Goal: Information Seeking & Learning: Learn about a topic

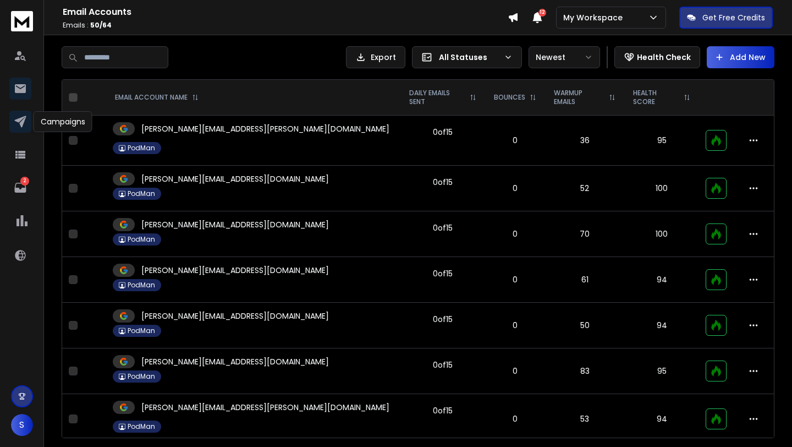
click at [20, 117] on icon at bounding box center [20, 122] width 12 height 12
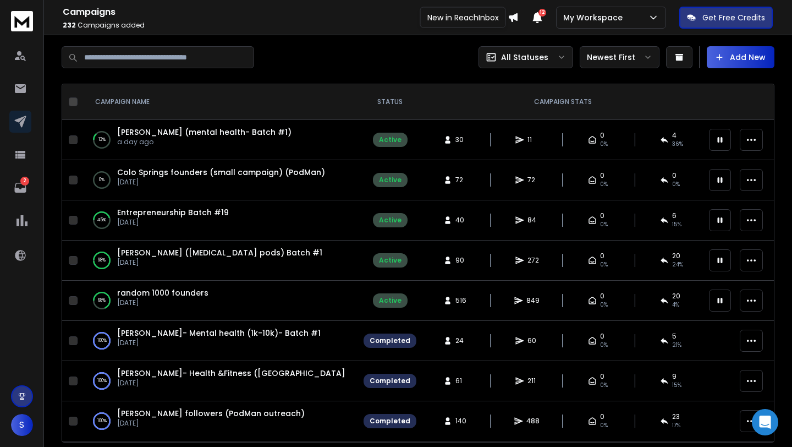
click at [391, 26] on p "232 Campaigns added" at bounding box center [285, 25] width 445 height 9
click at [245, 142] on p "a day ago" at bounding box center [204, 142] width 174 height 9
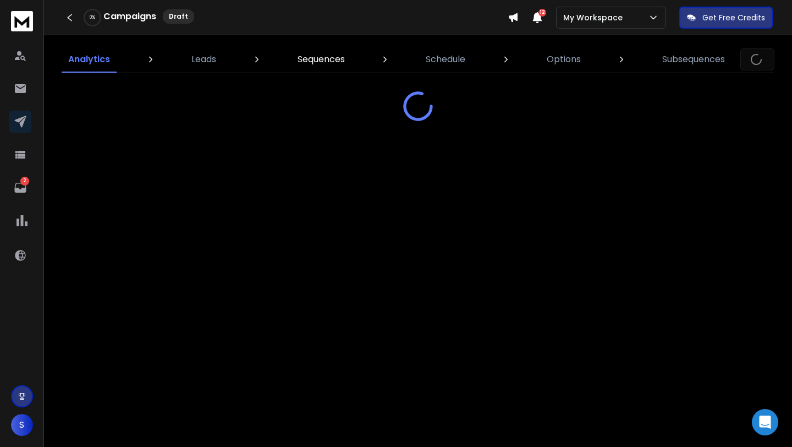
click at [312, 63] on p "Sequences" at bounding box center [321, 59] width 47 height 13
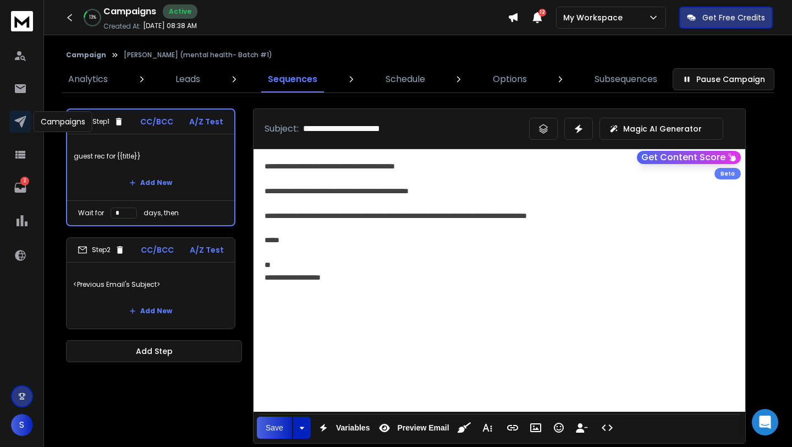
click at [19, 124] on icon at bounding box center [20, 121] width 13 height 13
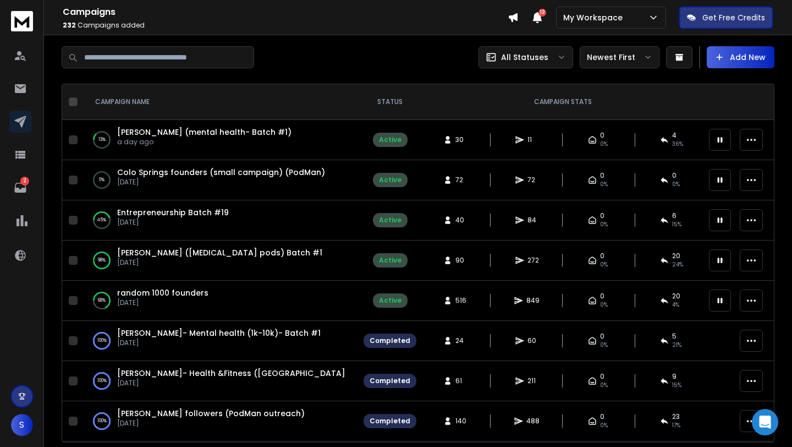
click at [316, 139] on div "13 % [PERSON_NAME] (mental health- Batch #1) a day ago" at bounding box center [219, 140] width 253 height 26
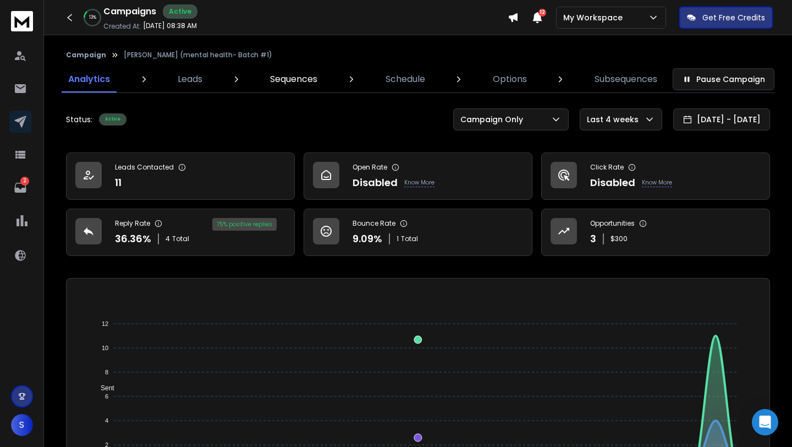
click at [282, 80] on p "Sequences" at bounding box center [293, 79] width 47 height 13
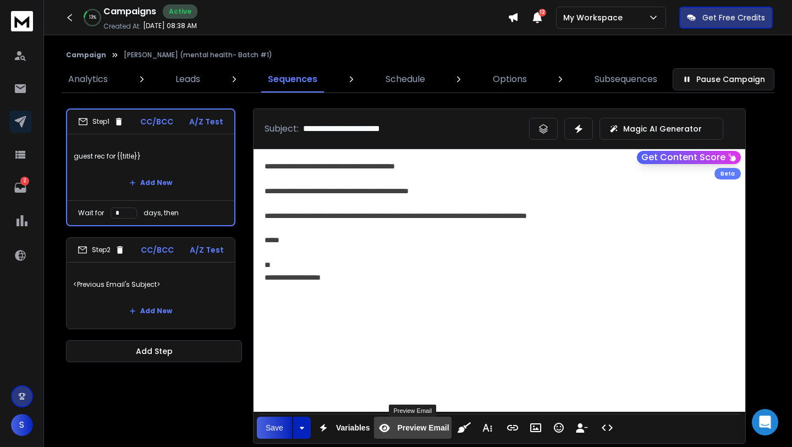
click at [393, 423] on div "Preview Email" at bounding box center [412, 428] width 77 height 18
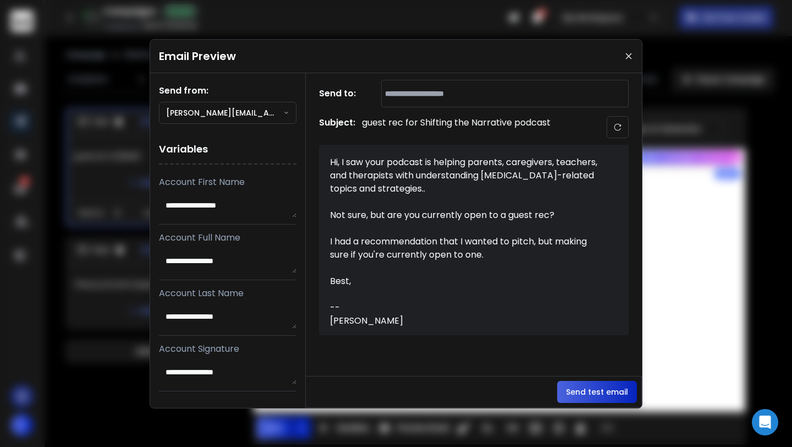
click at [628, 54] on icon at bounding box center [629, 56] width 9 height 9
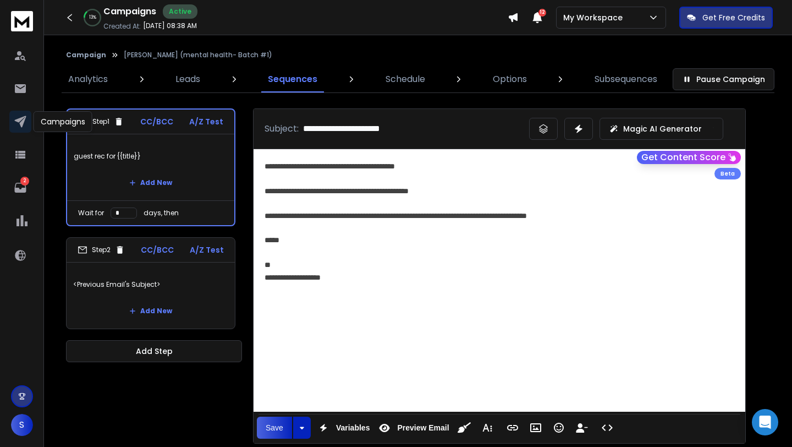
click at [18, 116] on icon at bounding box center [20, 121] width 13 height 13
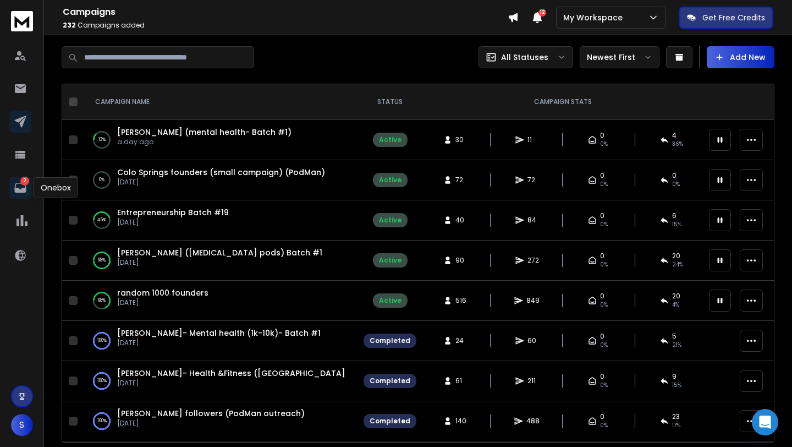
click at [23, 188] on icon at bounding box center [20, 188] width 12 height 10
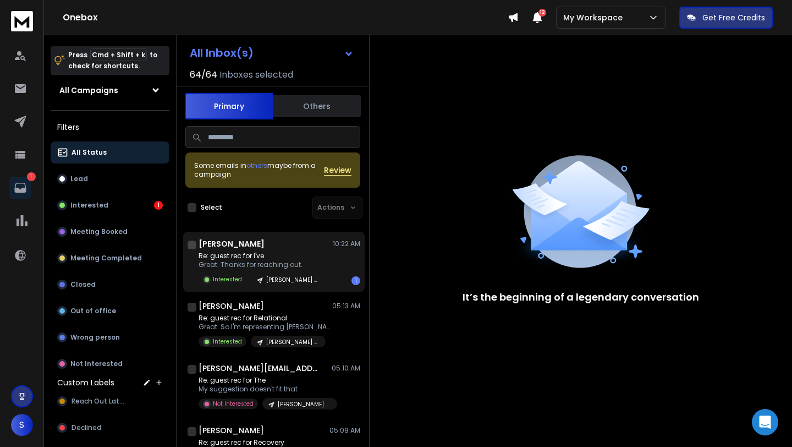
click at [322, 282] on div "[PERSON_NAME] (mental health- Batch #1)" at bounding box center [288, 279] width 75 height 12
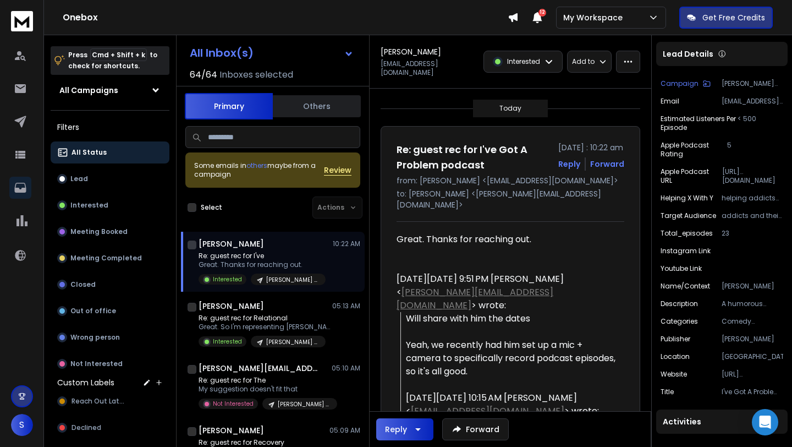
scroll to position [0, 120]
click at [725, 390] on p "I've Got A Problem podcast" at bounding box center [753, 391] width 62 height 9
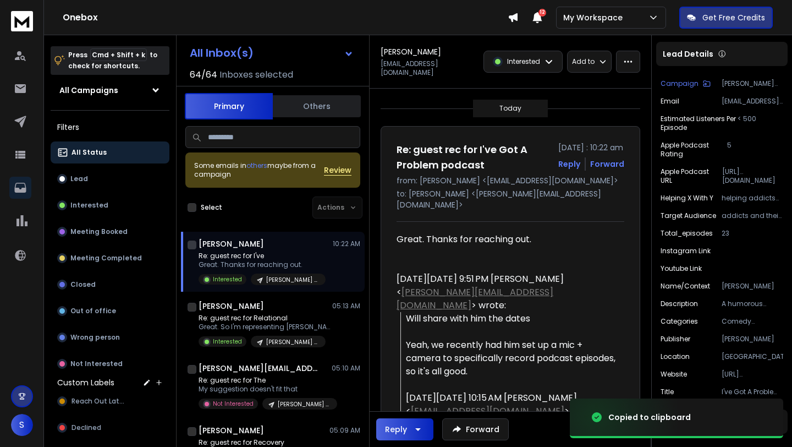
click at [737, 170] on p "[URL][DOMAIN_NAME]" at bounding box center [753, 176] width 62 height 18
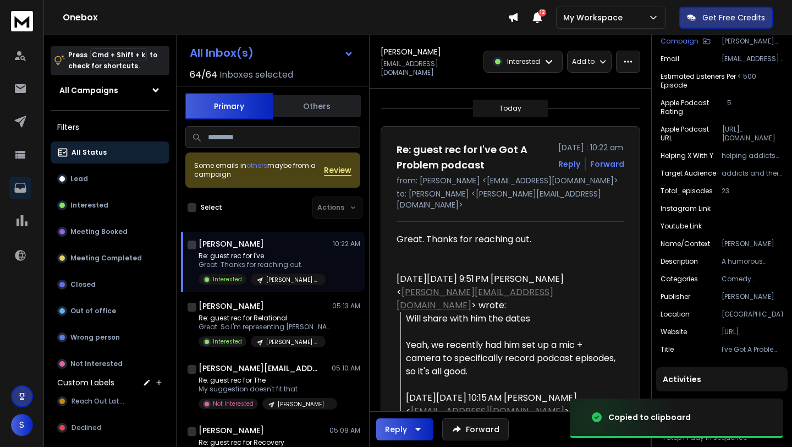
scroll to position [51, 0]
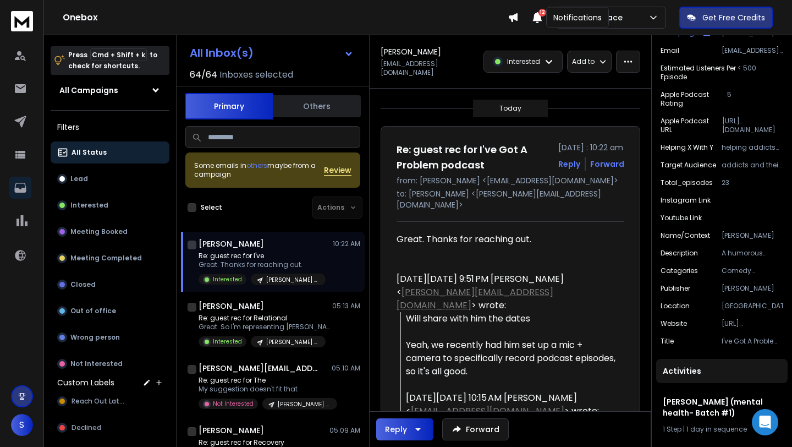
click at [539, 17] on icon at bounding box center [538, 17] width 10 height 11
